Goal: Task Accomplishment & Management: Manage account settings

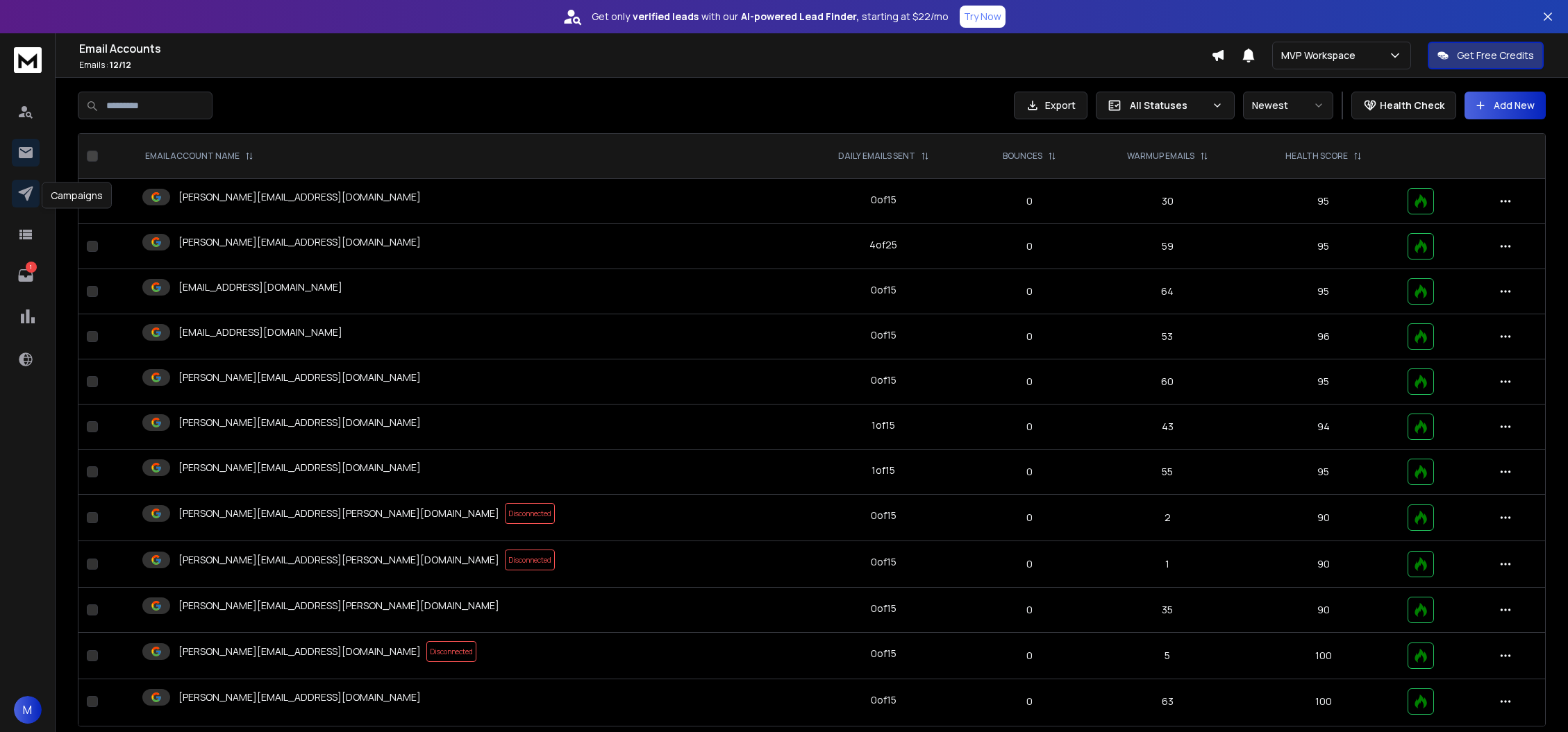
click at [24, 195] on icon at bounding box center [26, 194] width 17 height 17
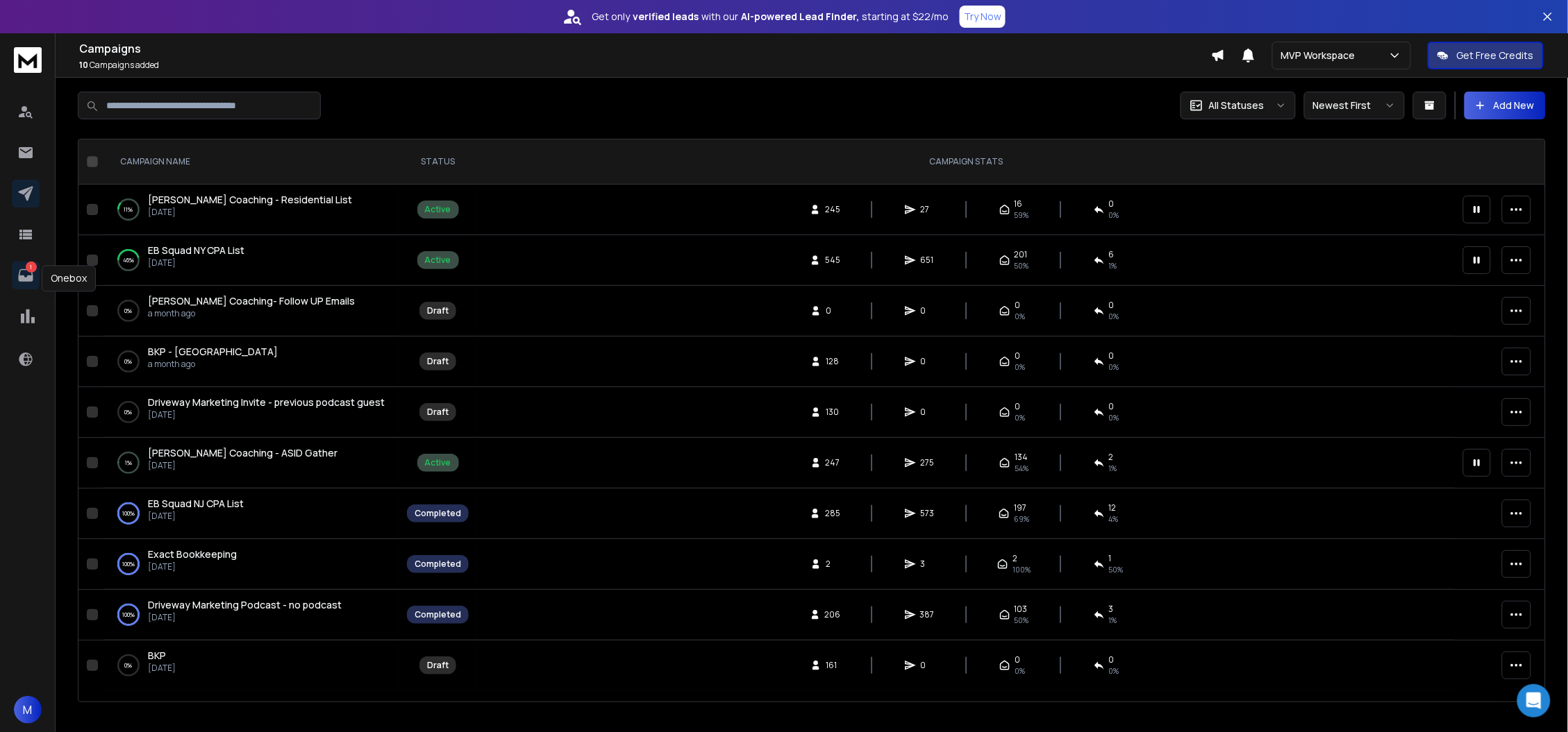
click at [30, 272] on p "1" at bounding box center [31, 267] width 11 height 11
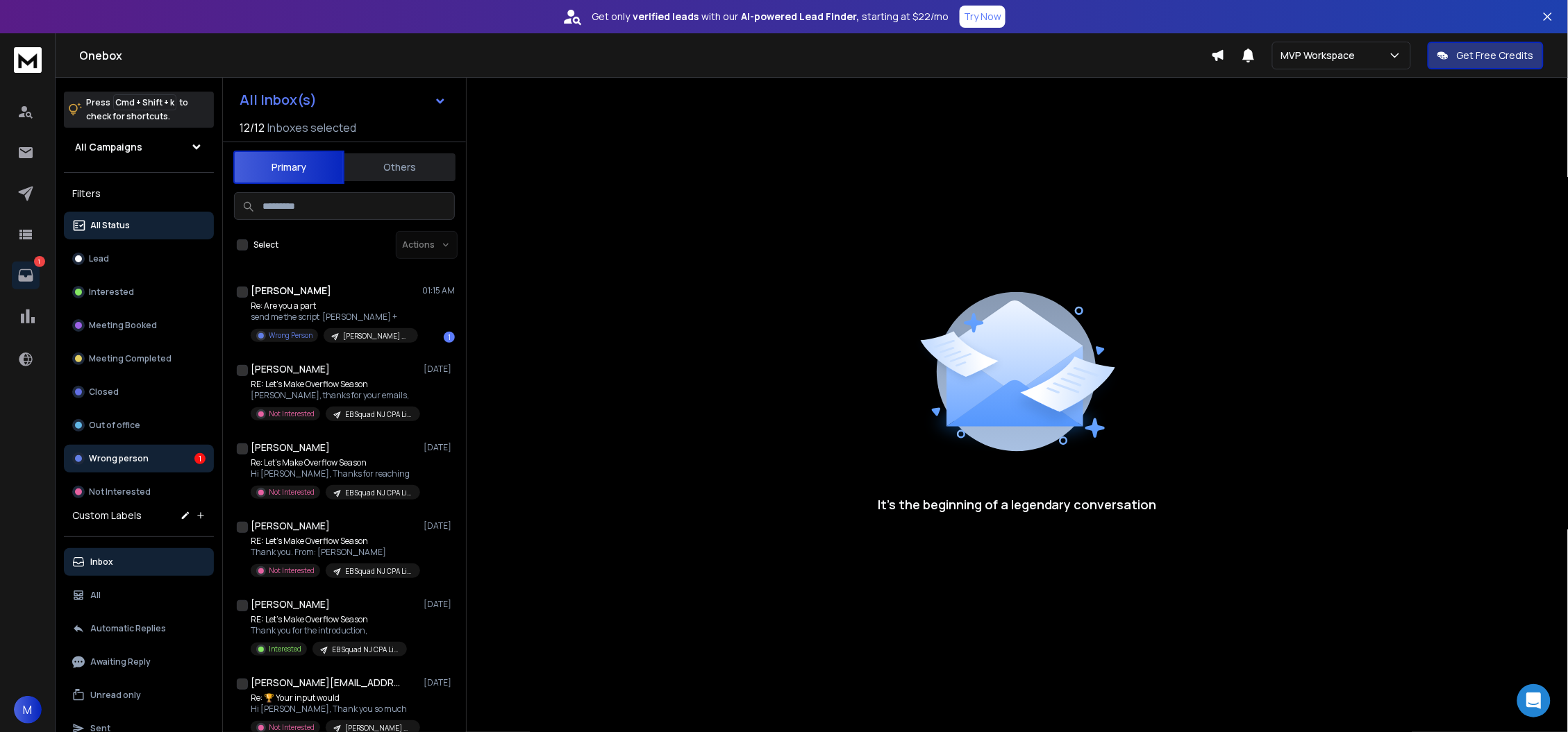
click at [150, 461] on button "Wrong person 1" at bounding box center [138, 459] width 150 height 28
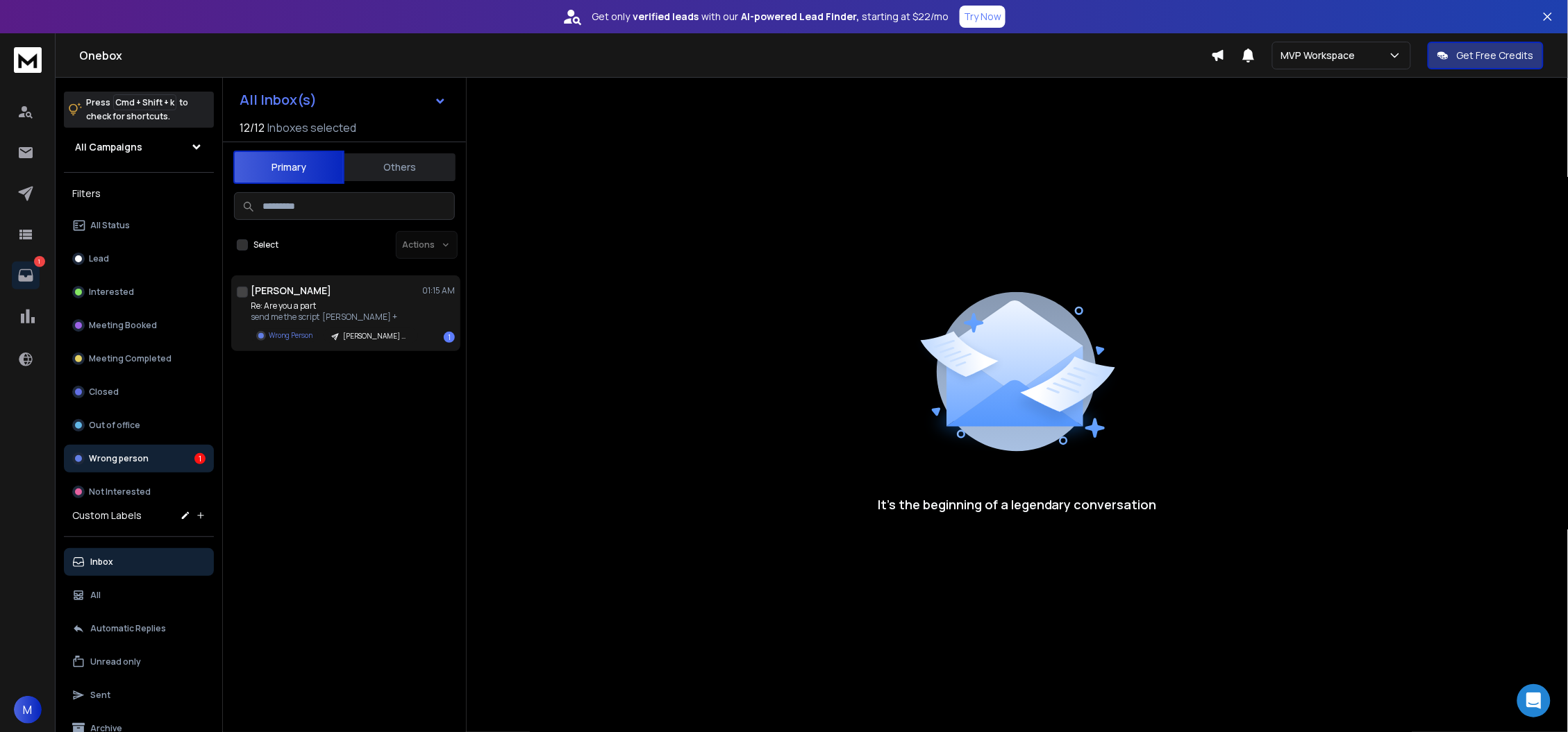
click at [379, 318] on p "send me the script [PERSON_NAME] +" at bounding box center [334, 316] width 166 height 11
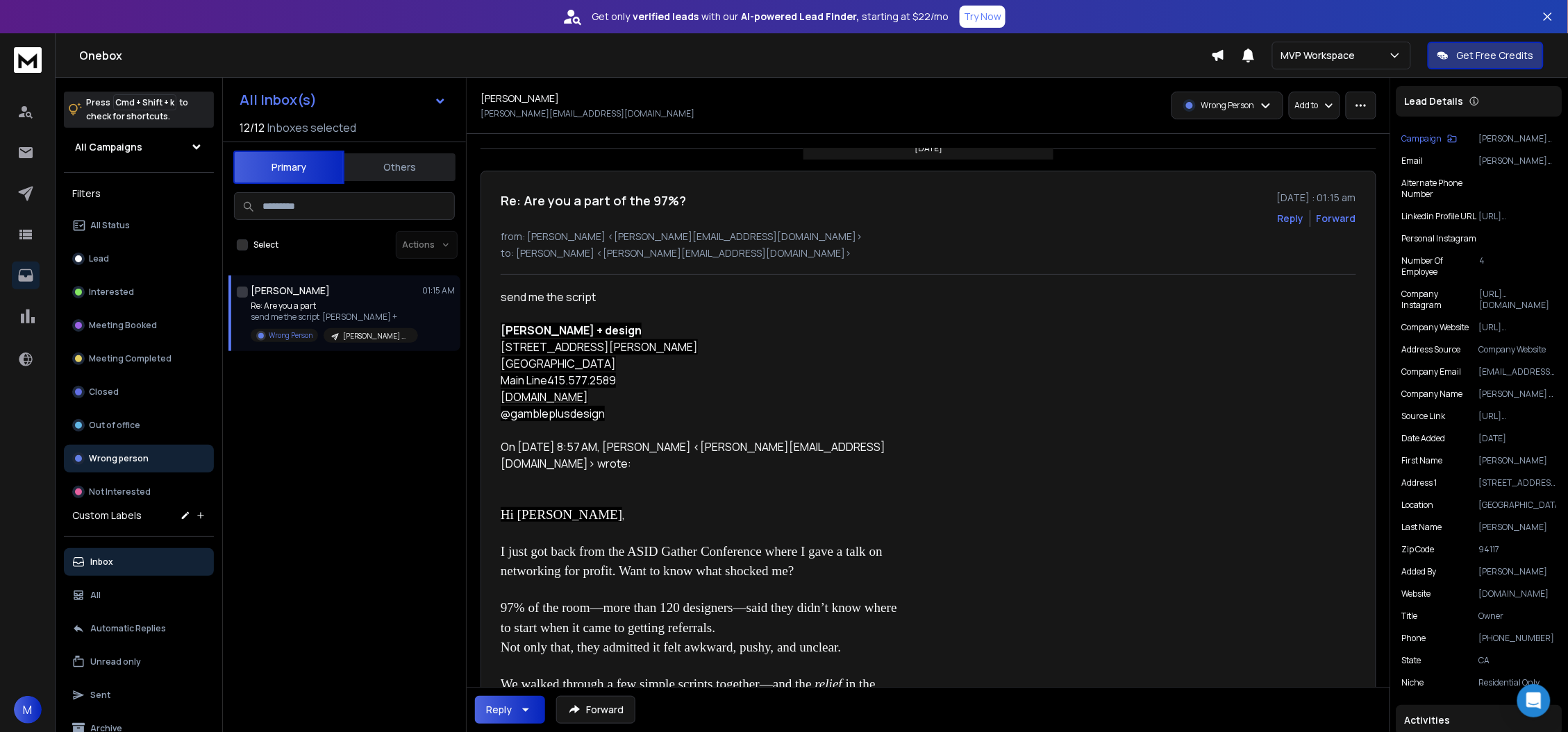
scroll to position [5, 0]
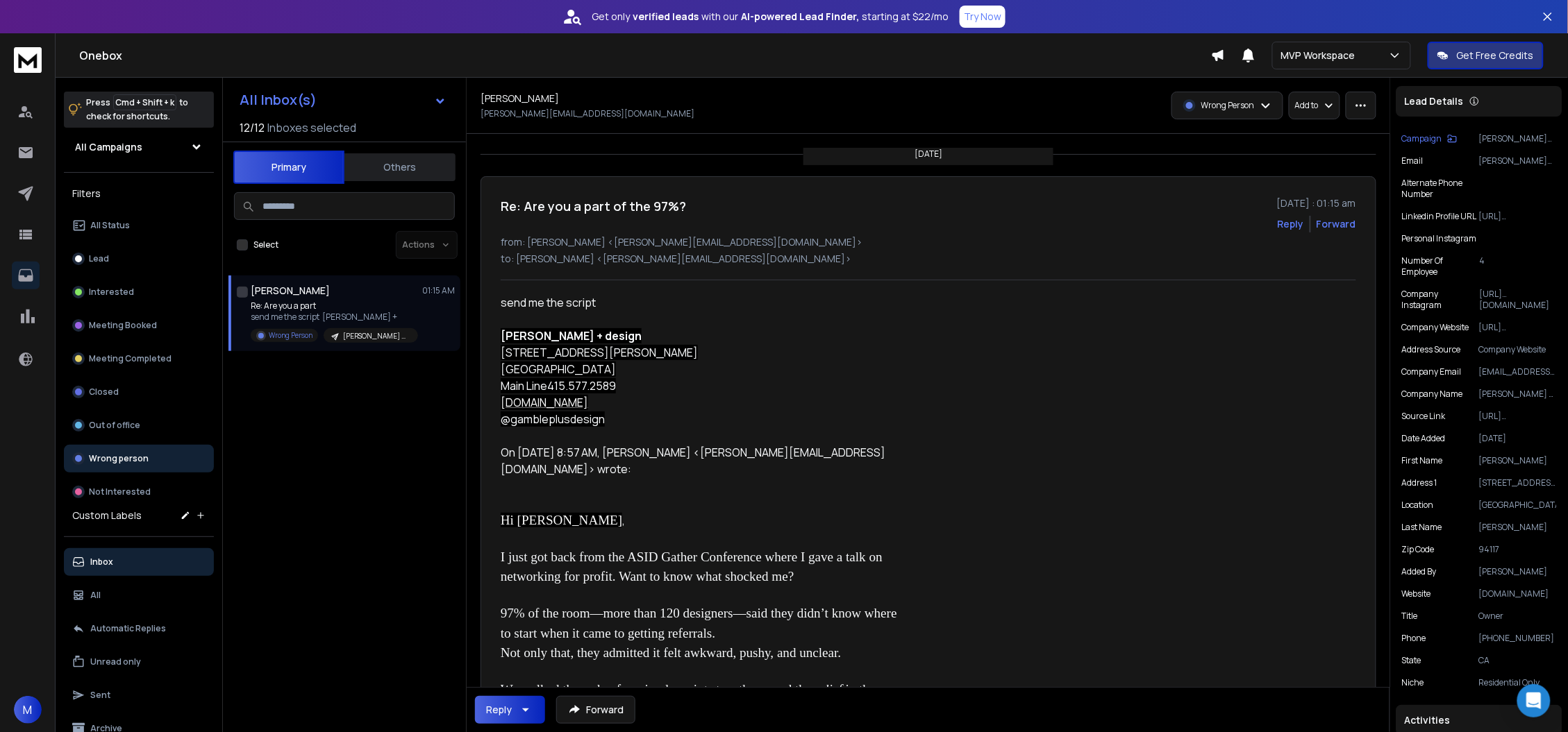
click at [380, 294] on div "Jeni Gamble 01:15 AM" at bounding box center [353, 291] width 204 height 14
click at [1365, 111] on icon "button" at bounding box center [1360, 105] width 12 height 12
click at [1332, 141] on div "Mark as unread" at bounding box center [1325, 137] width 88 height 14
click at [104, 597] on button "All" at bounding box center [138, 595] width 150 height 28
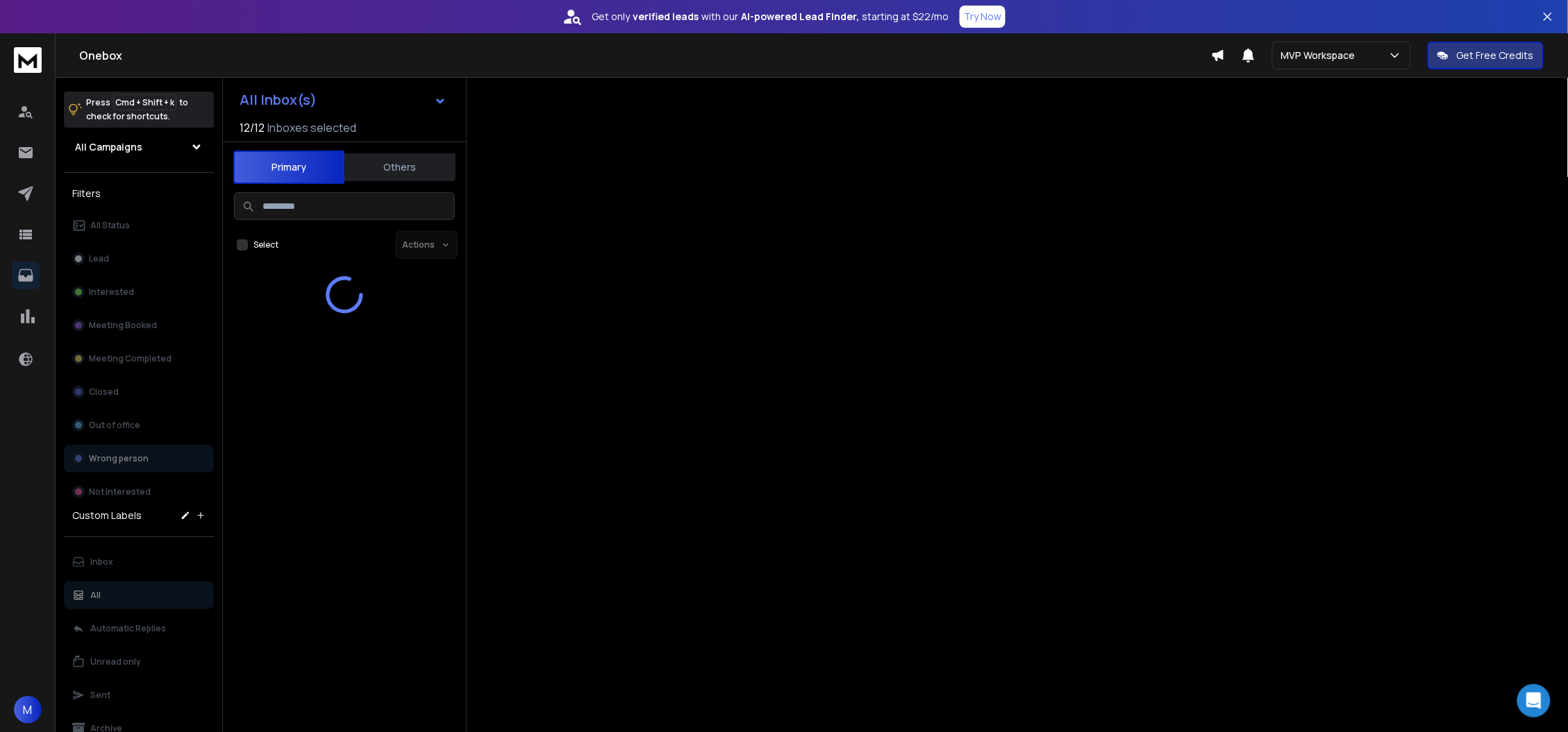
scroll to position [0, 0]
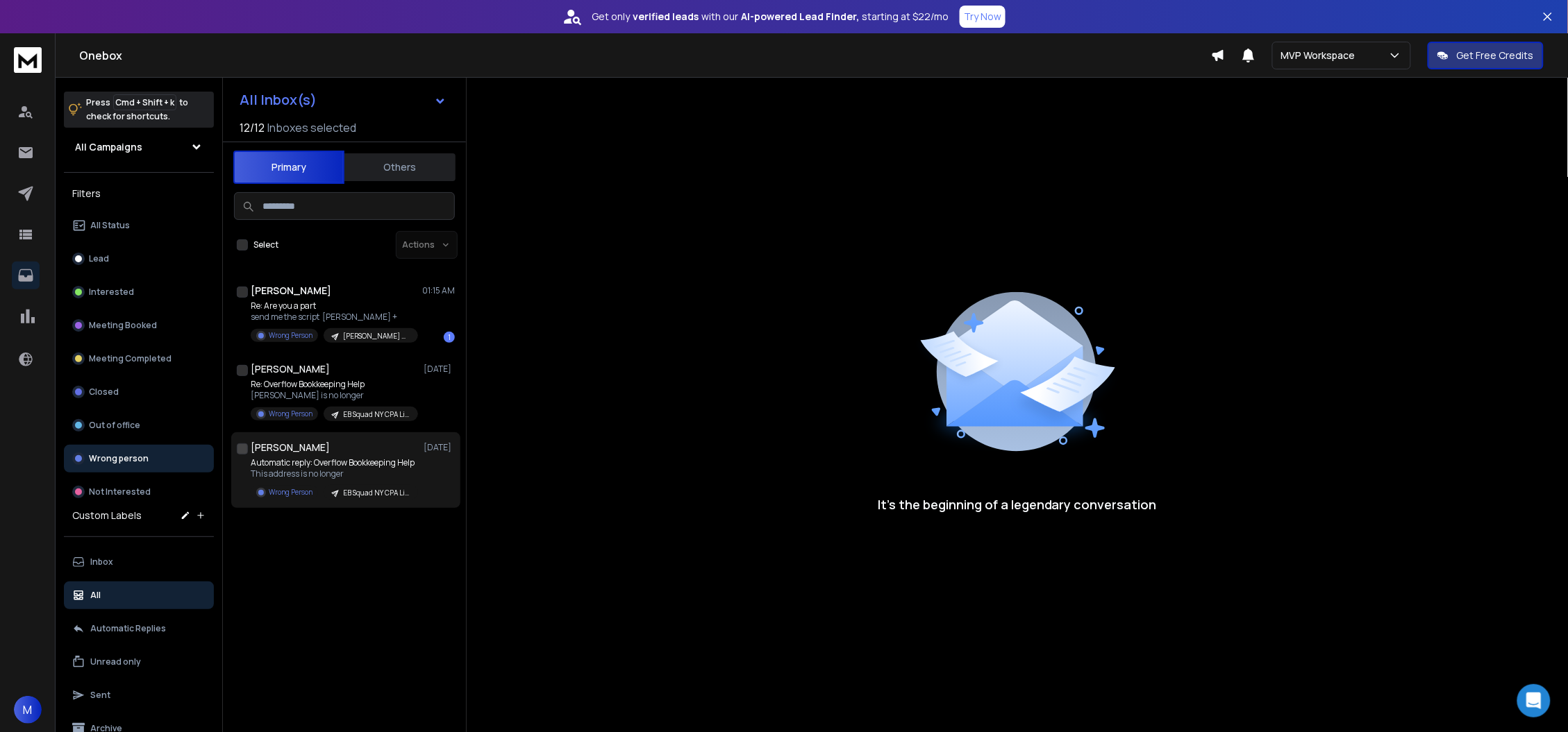
click at [296, 469] on p "This address is no longer" at bounding box center [334, 474] width 166 height 11
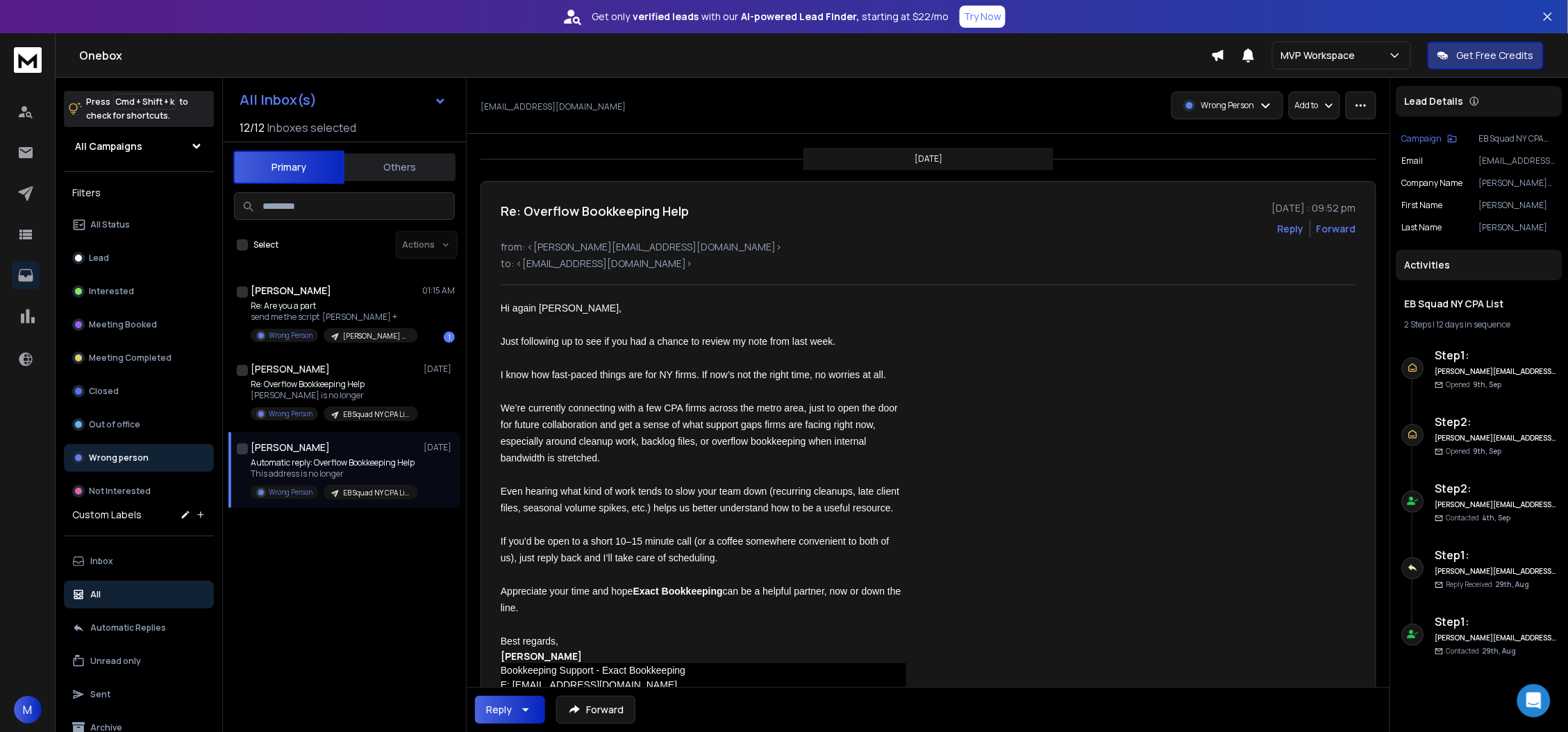
scroll to position [6, 0]
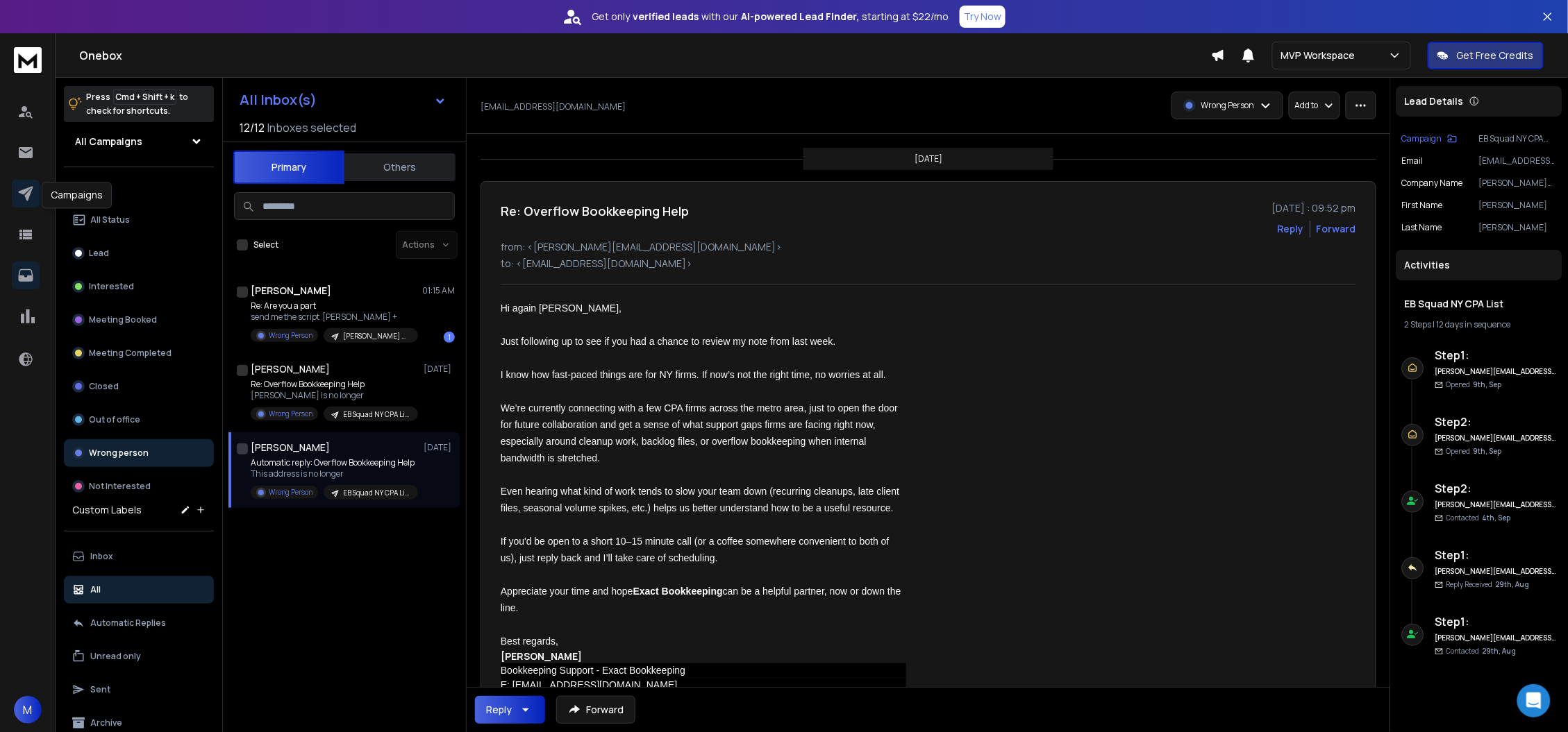
click at [24, 196] on icon at bounding box center [26, 194] width 15 height 15
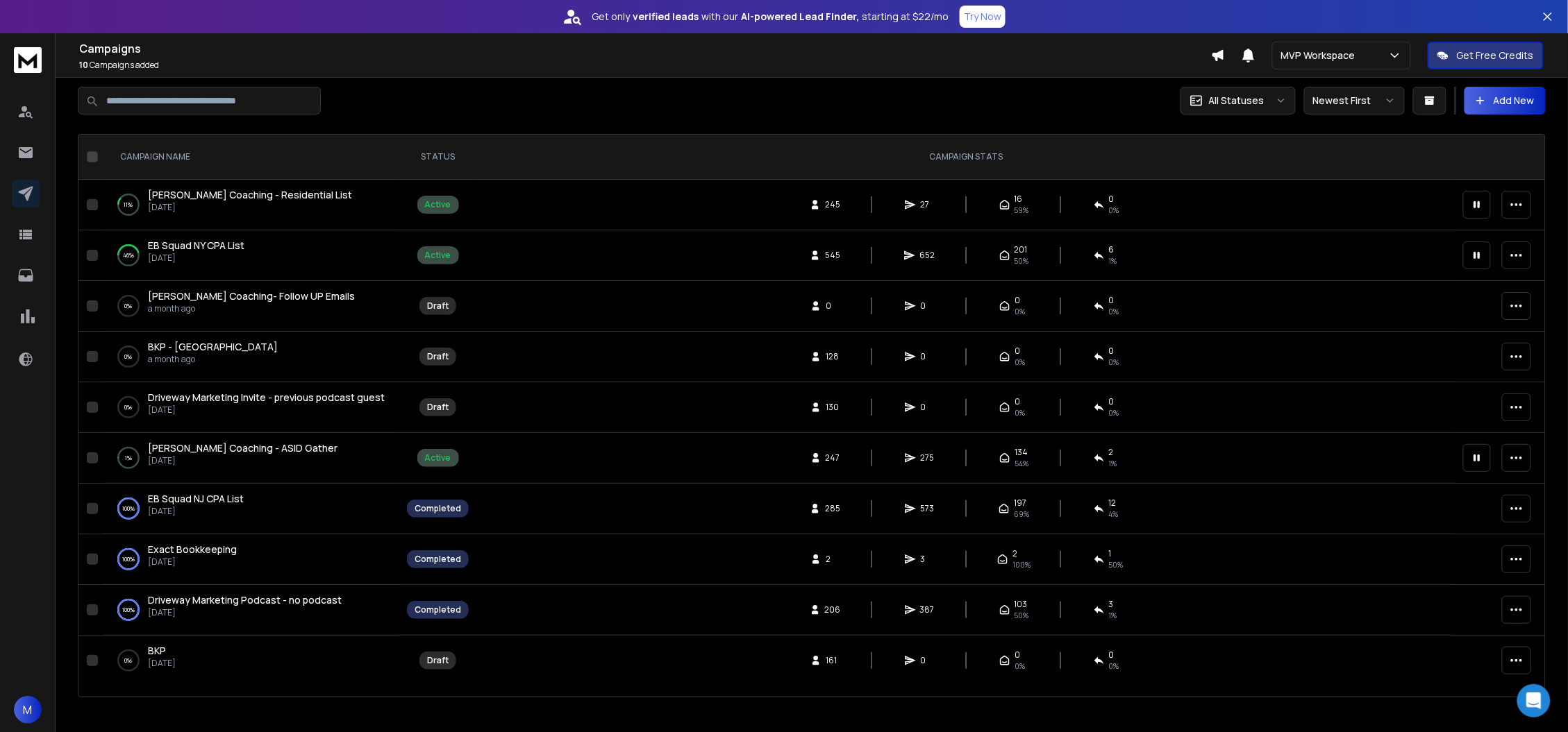
scroll to position [6, 0]
click at [1112, 460] on span "1 %" at bounding box center [1113, 462] width 8 height 11
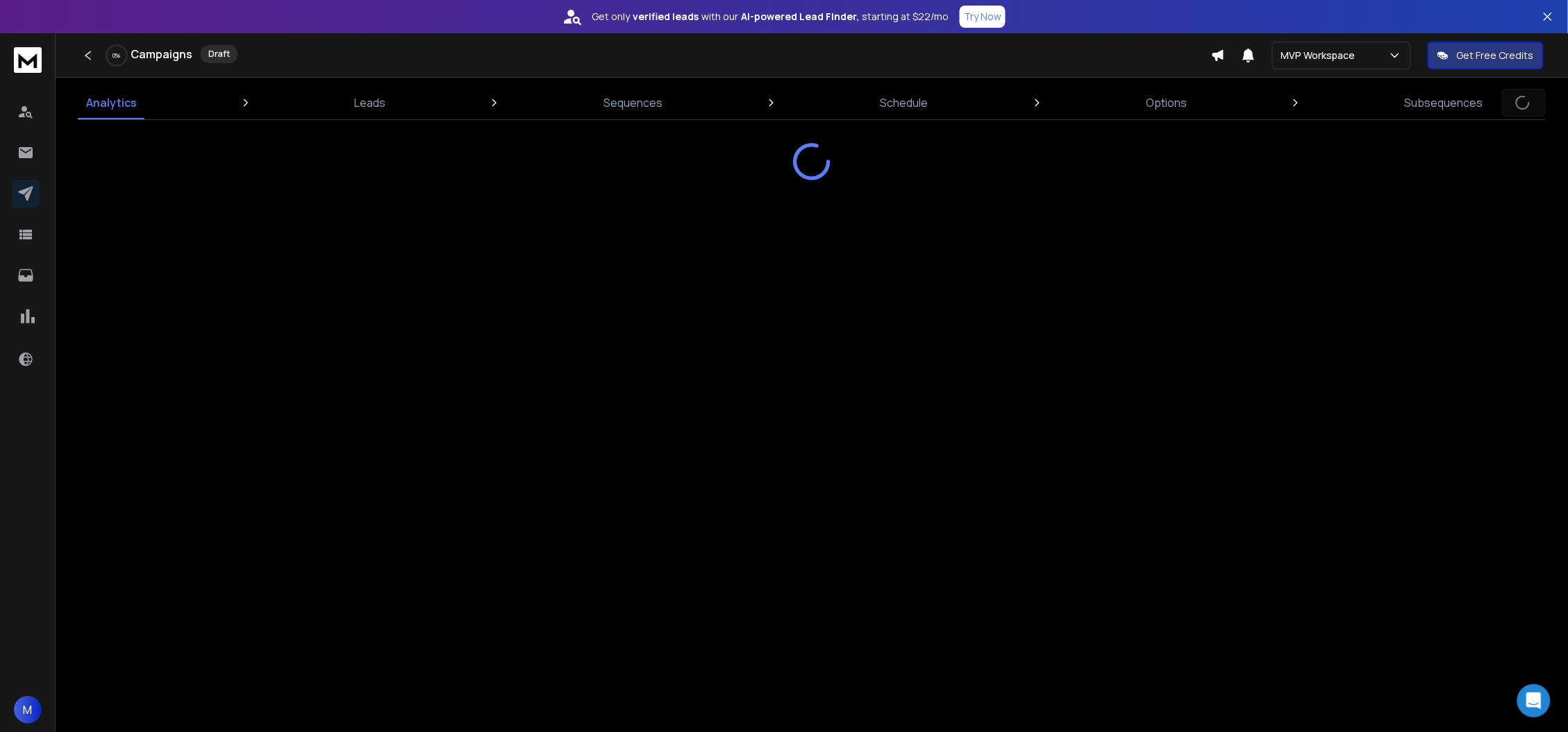
scroll to position [3, 0]
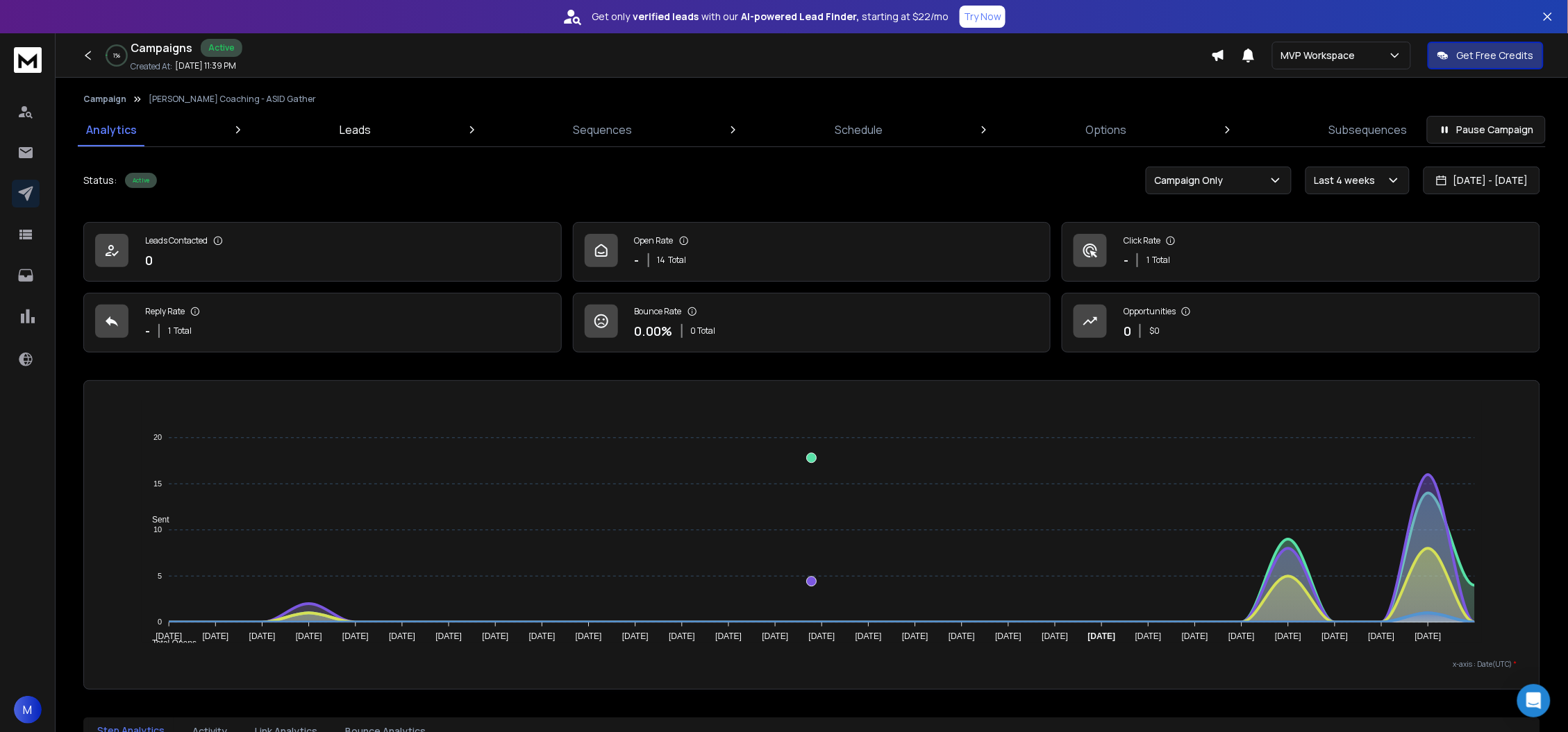
click at [347, 129] on p "Leads" at bounding box center [355, 130] width 31 height 17
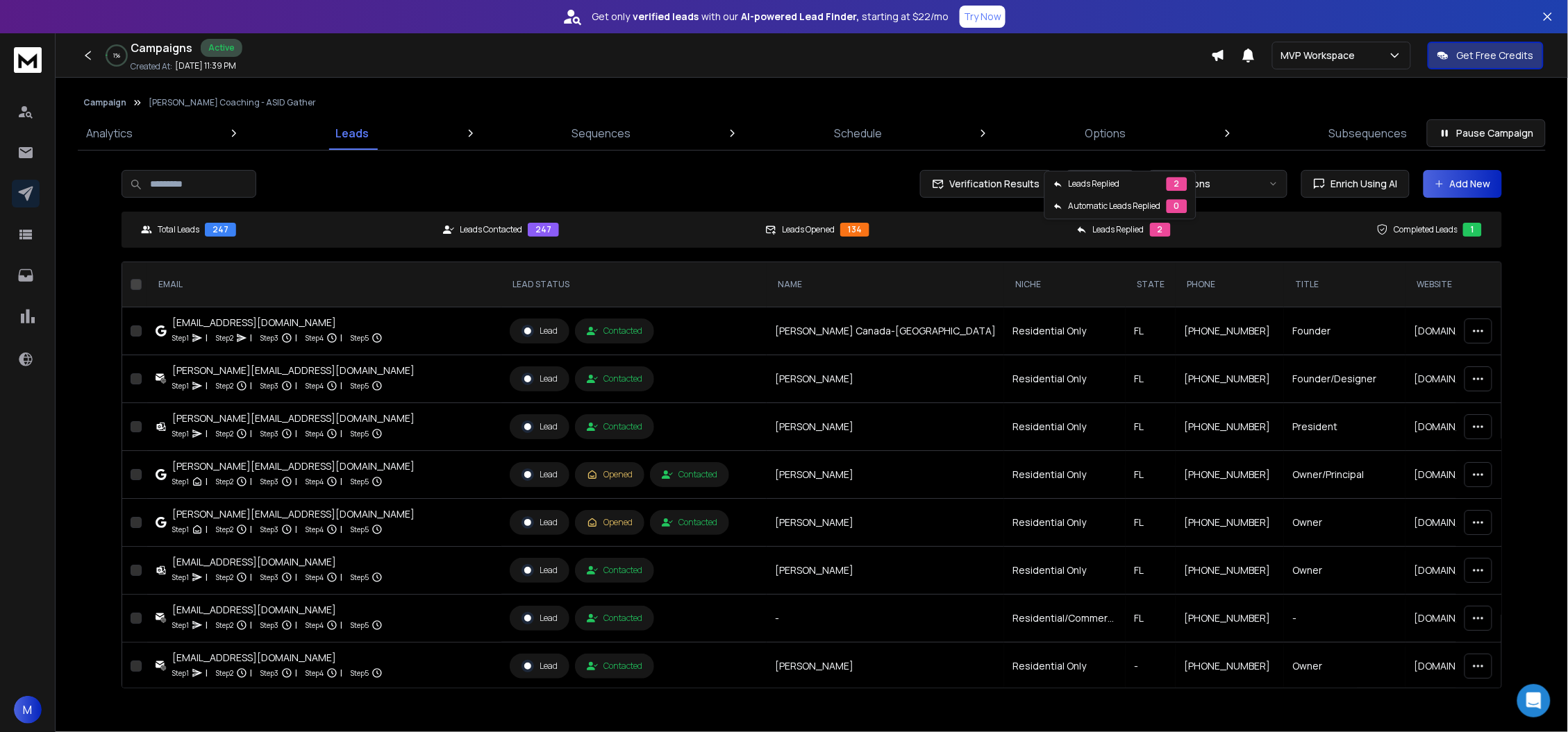
click at [1114, 231] on p "Leads Replied" at bounding box center [1118, 229] width 51 height 11
click at [36, 196] on link at bounding box center [26, 194] width 28 height 28
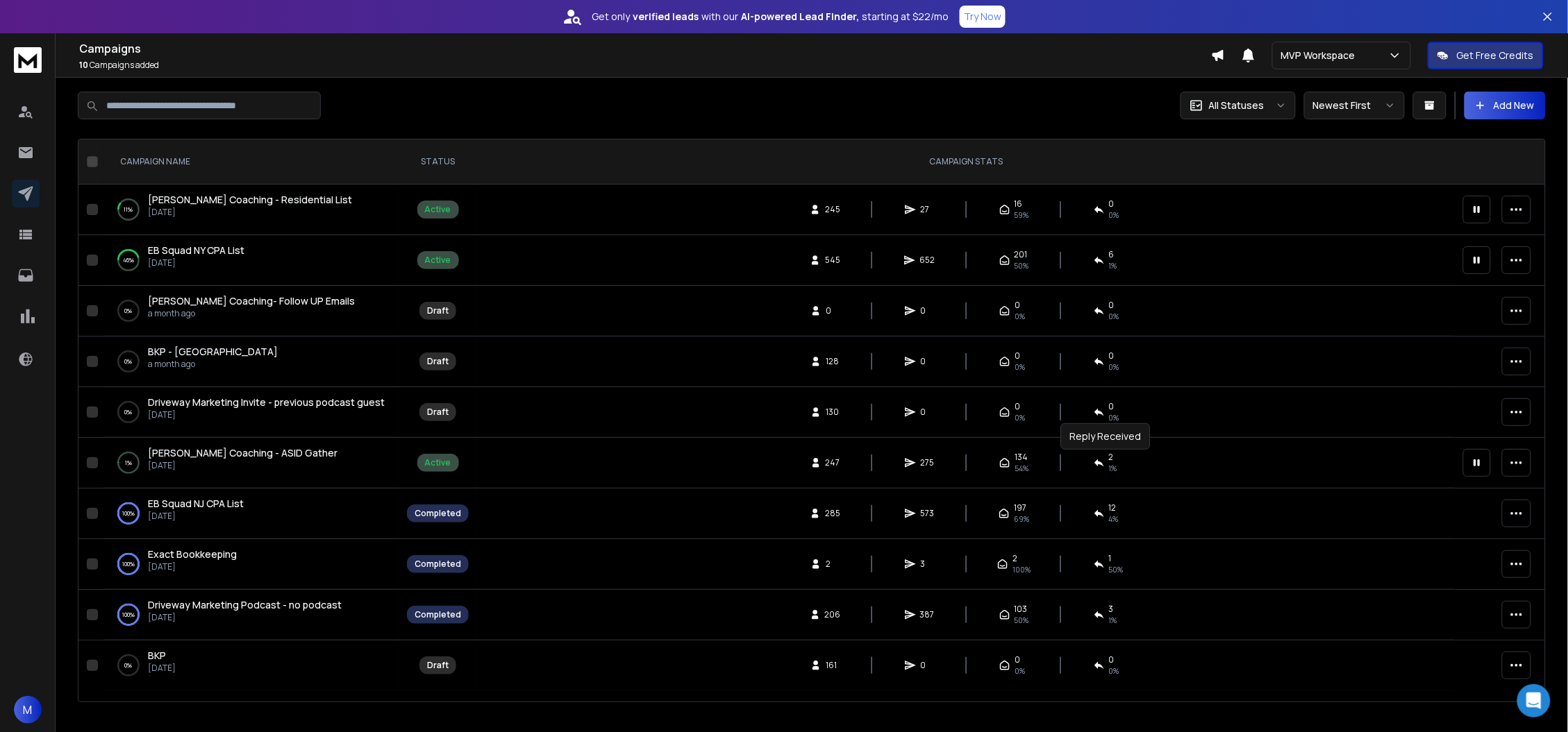
click at [1109, 455] on span "2" at bounding box center [1112, 457] width 5 height 11
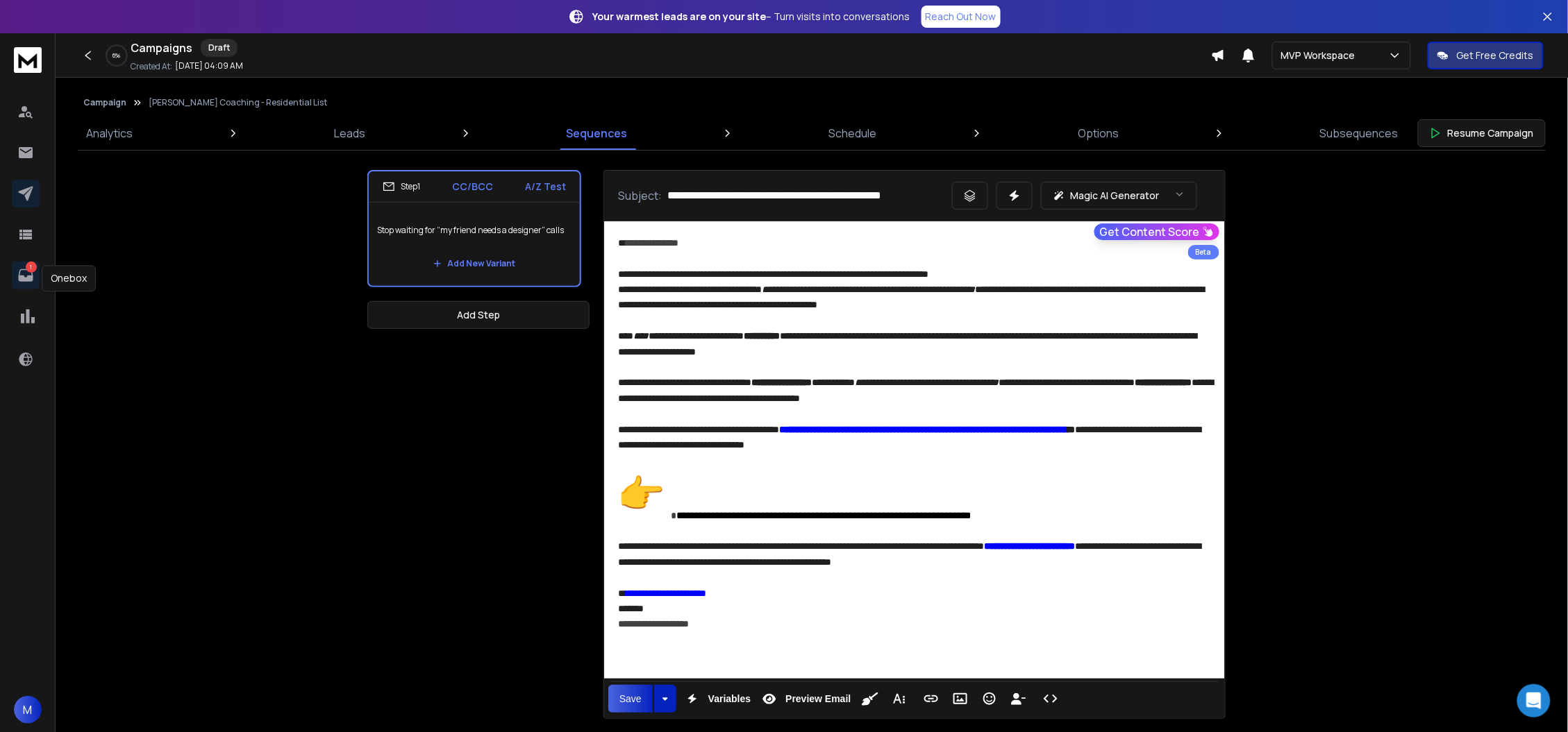
click at [22, 269] on icon at bounding box center [26, 276] width 17 height 17
